Goal: Task Accomplishment & Management: Manage account settings

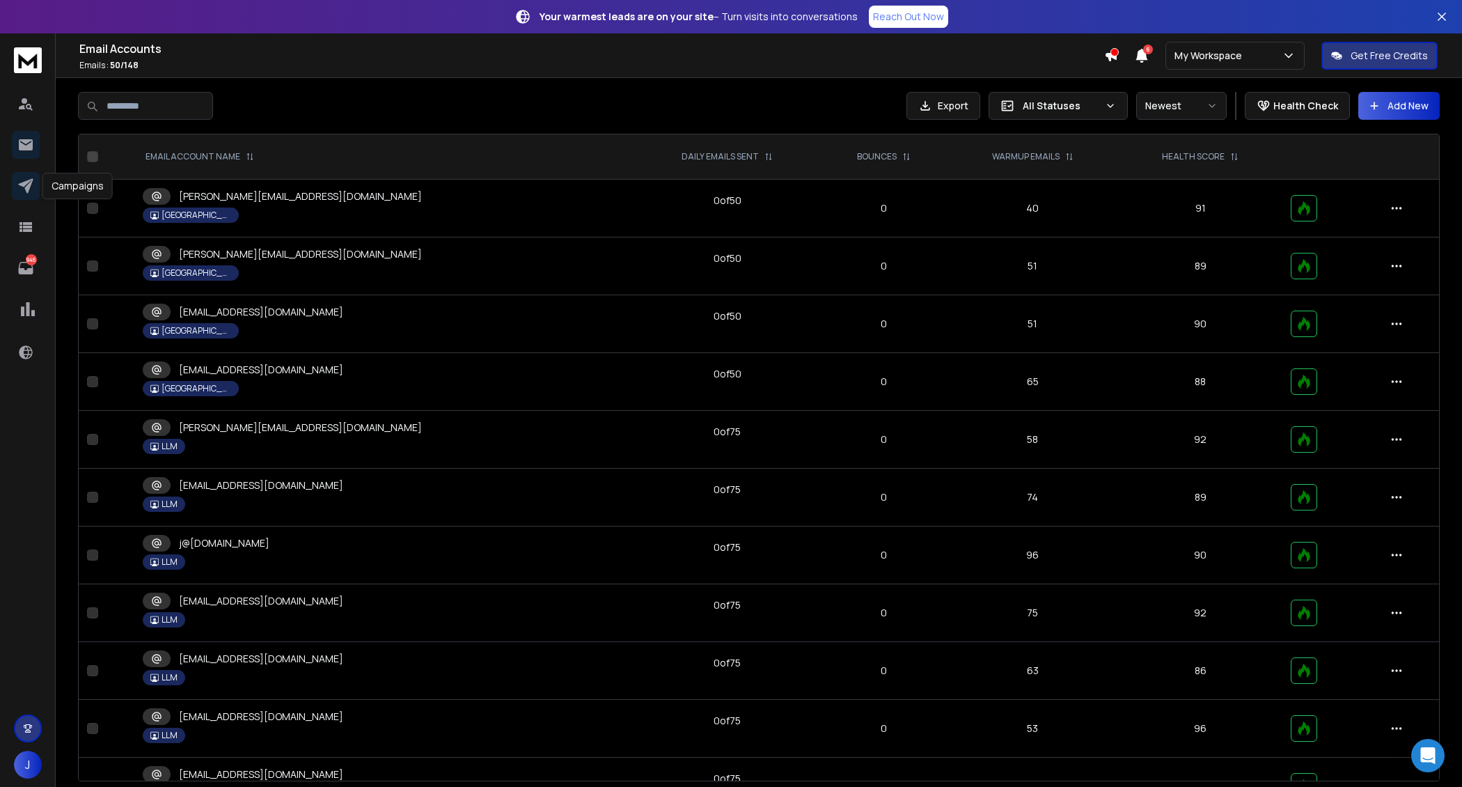
click at [19, 185] on icon at bounding box center [25, 186] width 17 height 17
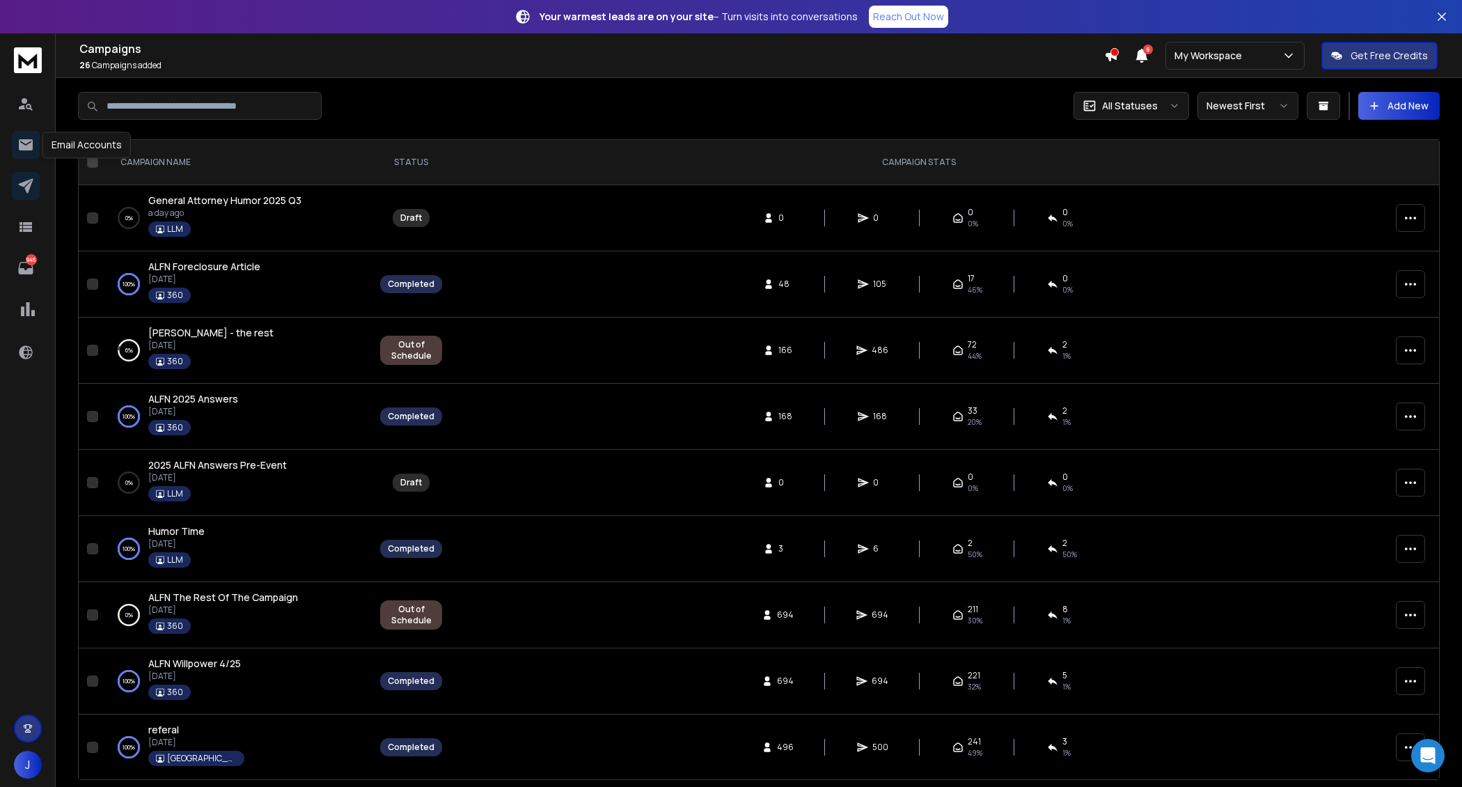
click at [38, 148] on link at bounding box center [26, 145] width 28 height 28
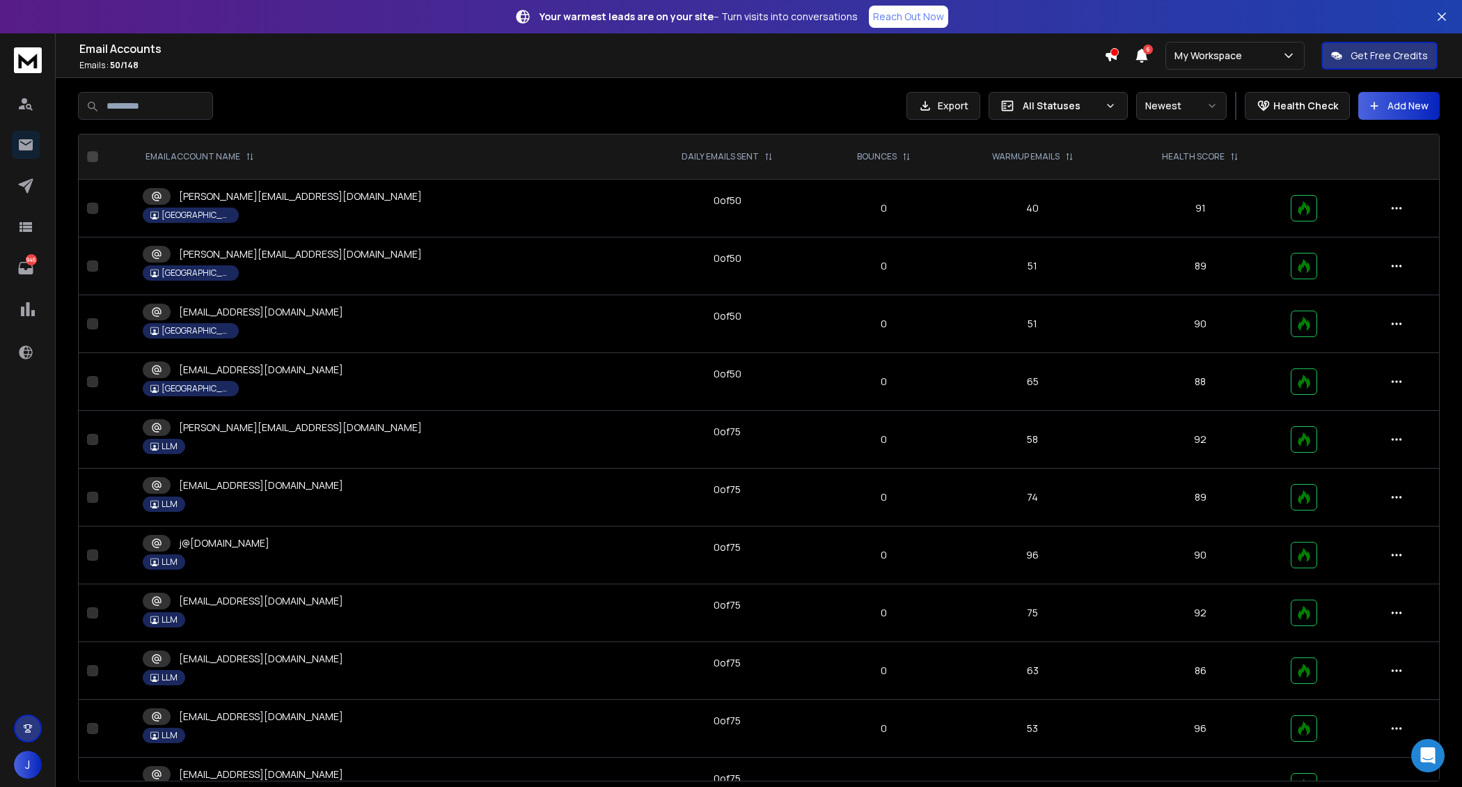
click at [248, 184] on td "[PERSON_NAME][EMAIL_ADDRESS][DOMAIN_NAME] [GEOGRAPHIC_DATA]" at bounding box center [383, 209] width 499 height 58
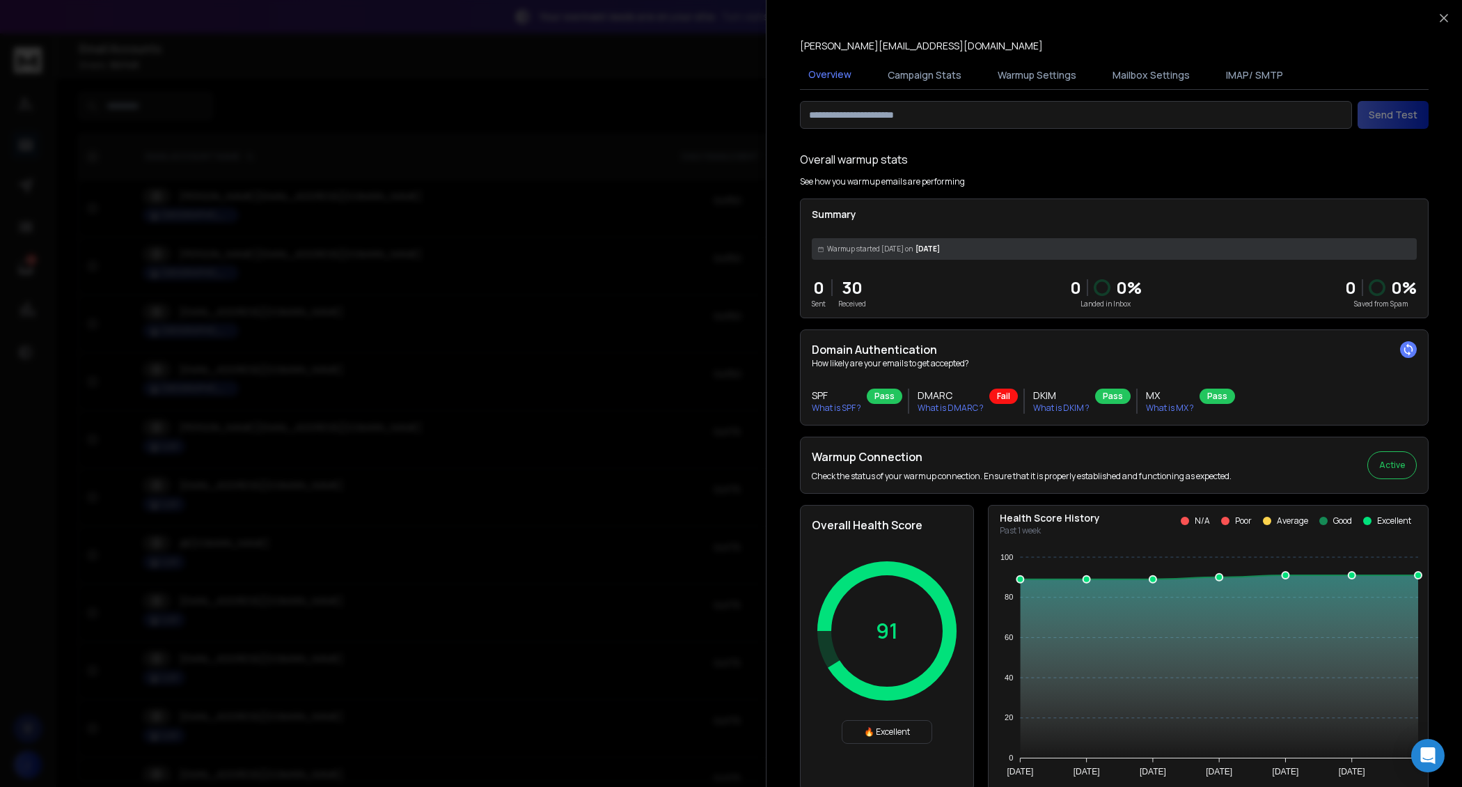
click at [1141, 86] on button "Mailbox Settings" at bounding box center [1151, 75] width 94 height 31
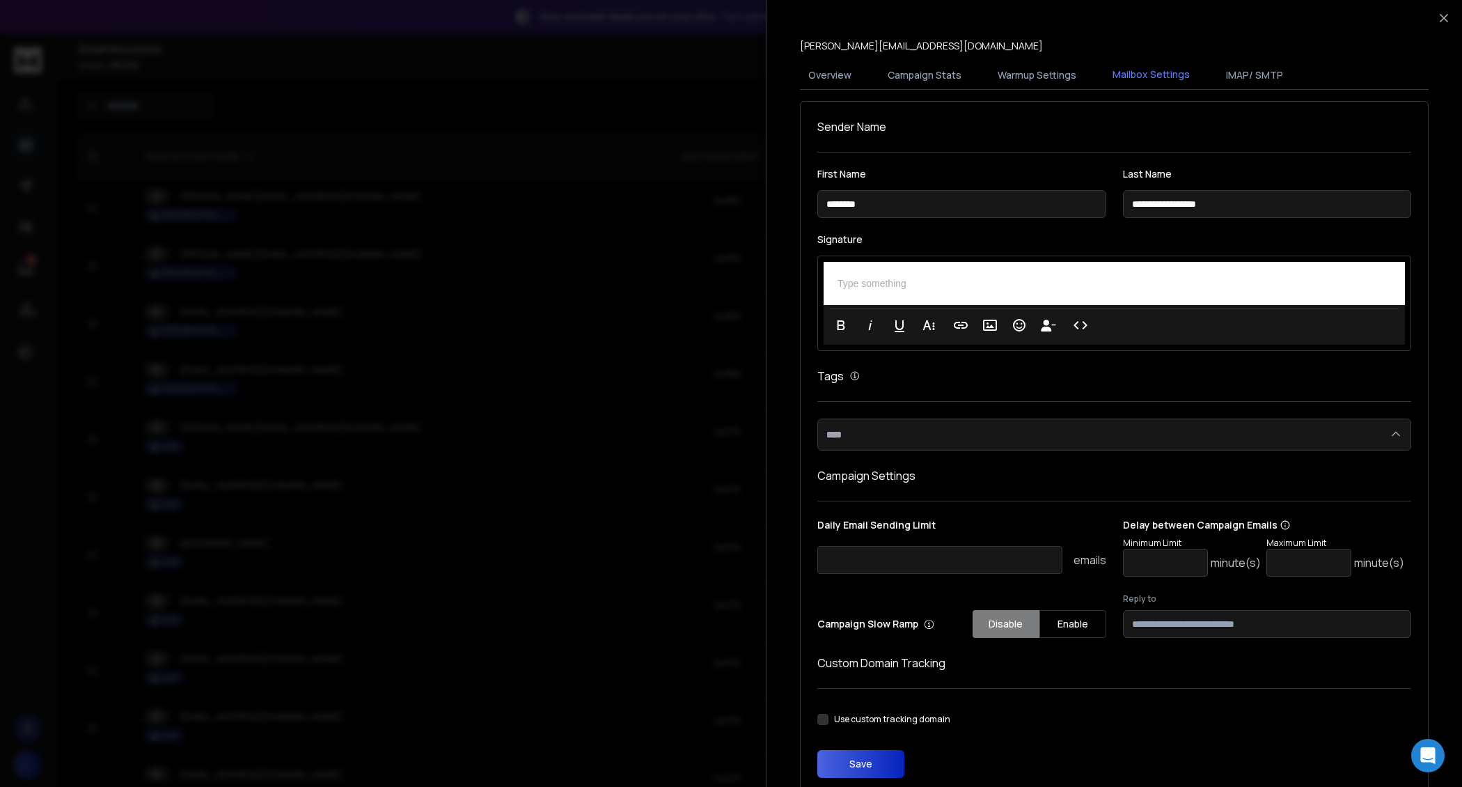
scroll to position [45, 0]
